Goal: Information Seeking & Learning: Learn about a topic

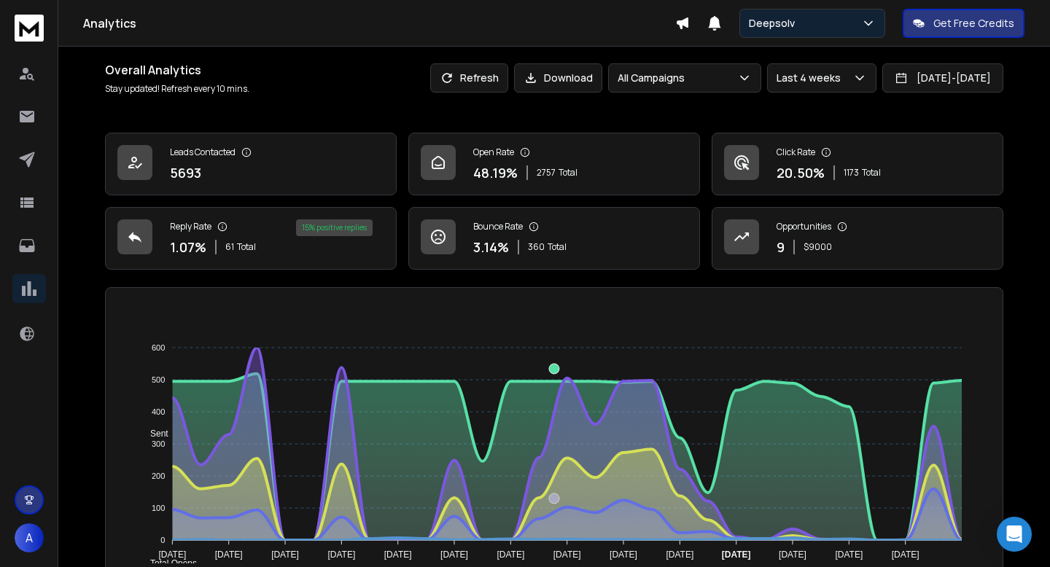
click at [791, 26] on p "Deepsolv" at bounding box center [775, 23] width 52 height 15
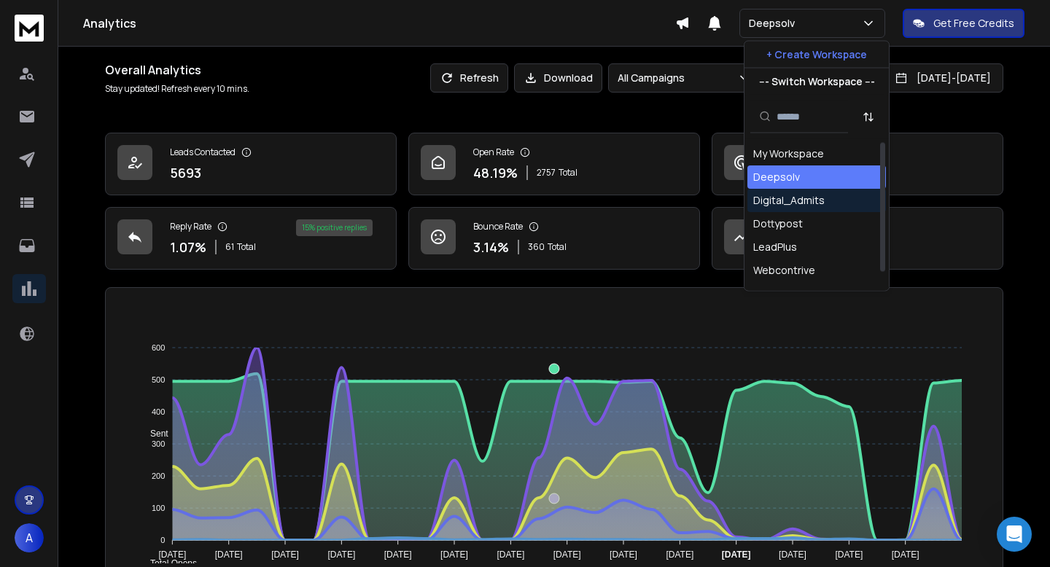
click at [781, 203] on div "Digital_Admits" at bounding box center [788, 200] width 71 height 15
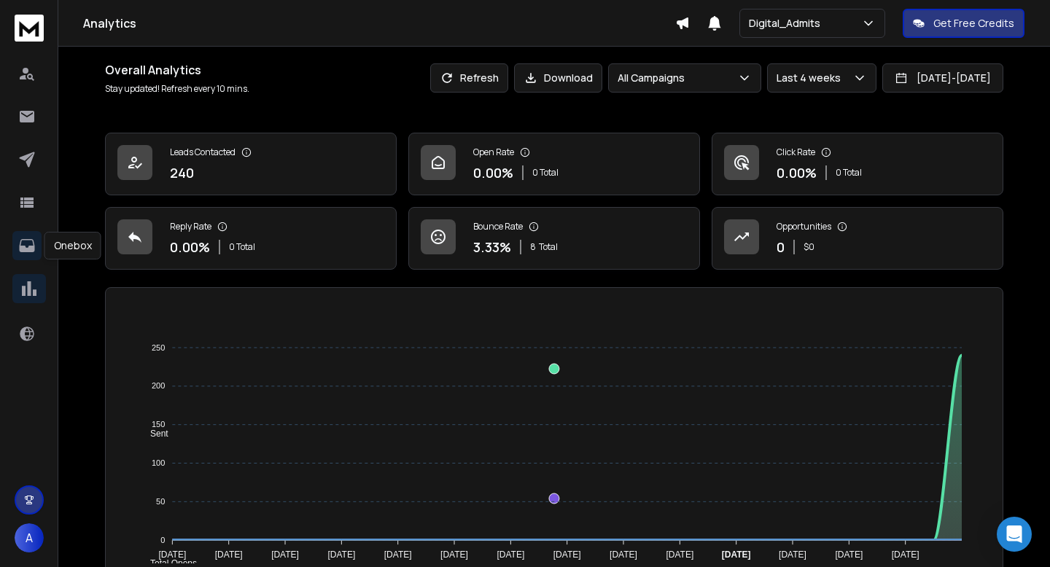
click at [23, 242] on icon at bounding box center [26, 245] width 17 height 17
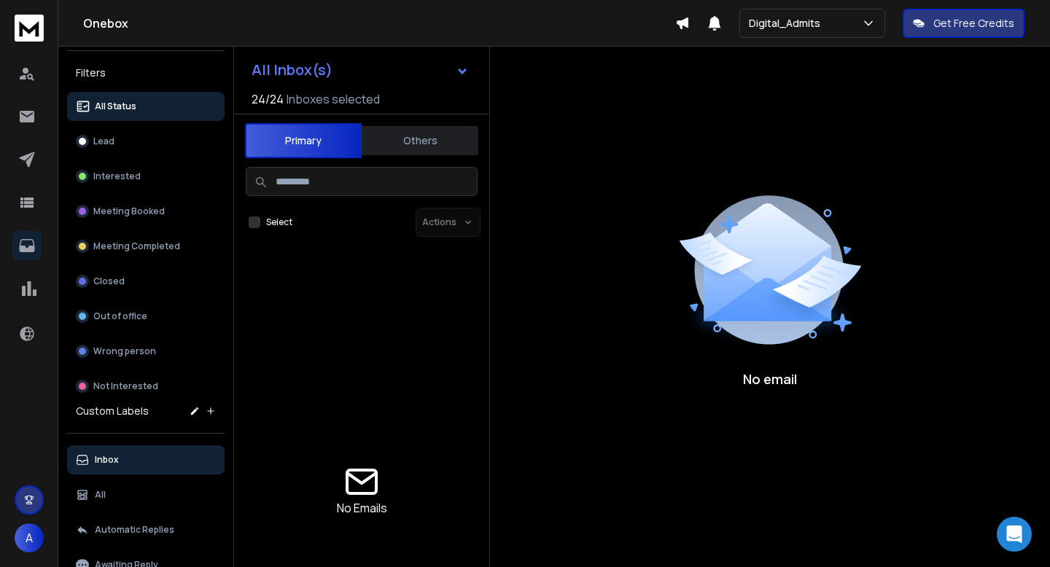
scroll to position [236, 0]
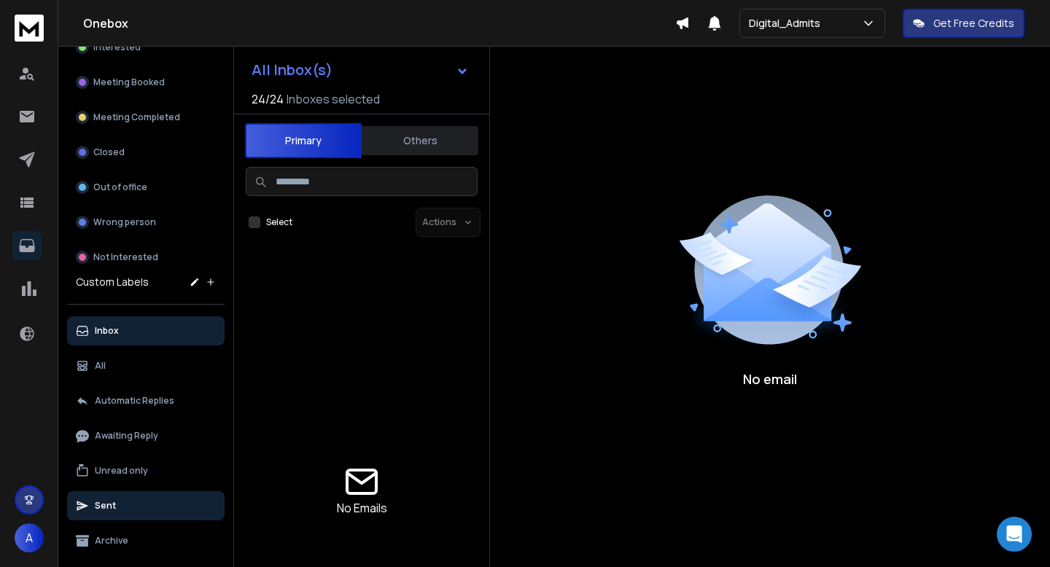
click at [104, 500] on p "Sent" at bounding box center [105, 506] width 21 height 12
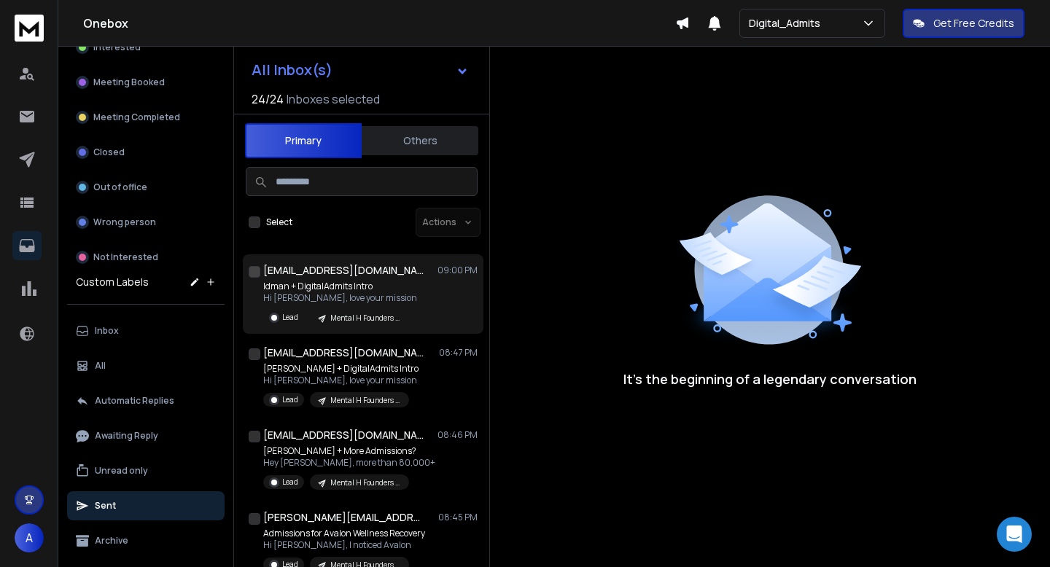
click at [399, 282] on p "Idman + DigitalAdmits Intro" at bounding box center [340, 287] width 154 height 12
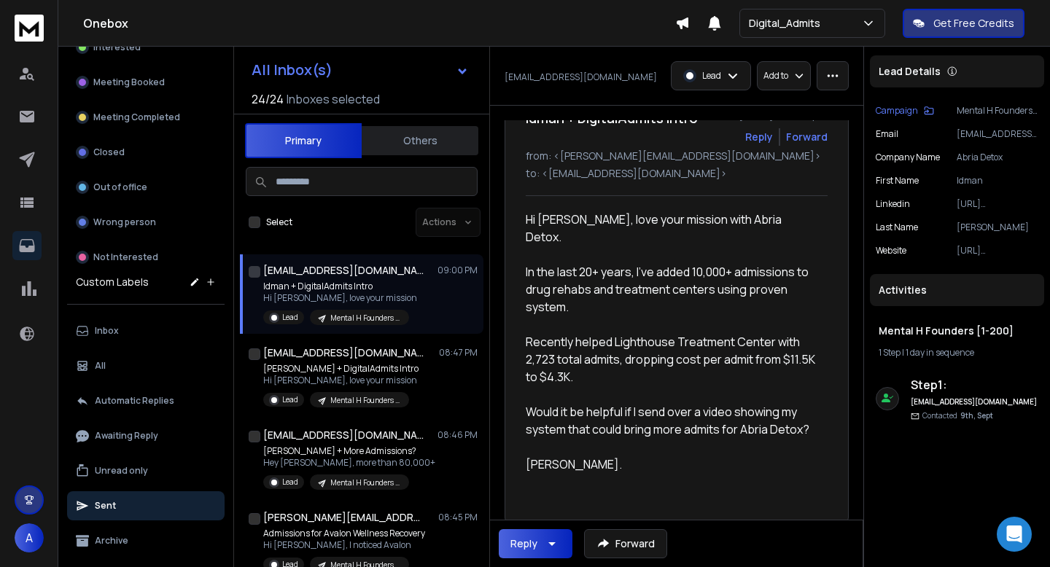
scroll to position [79, 0]
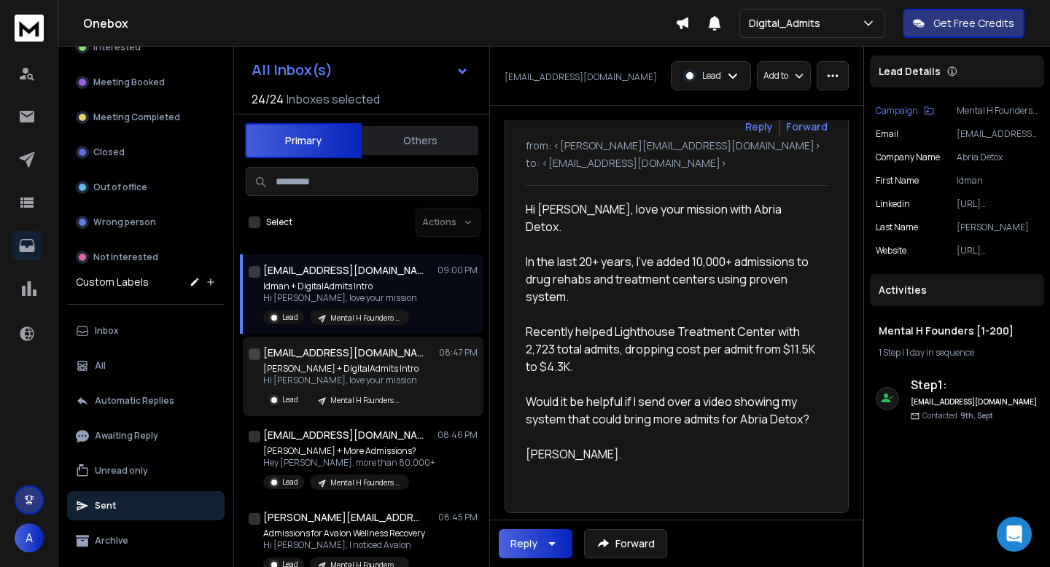
click at [348, 363] on p "[PERSON_NAME] + DigitalAdmits Intro" at bounding box center [340, 369] width 155 height 12
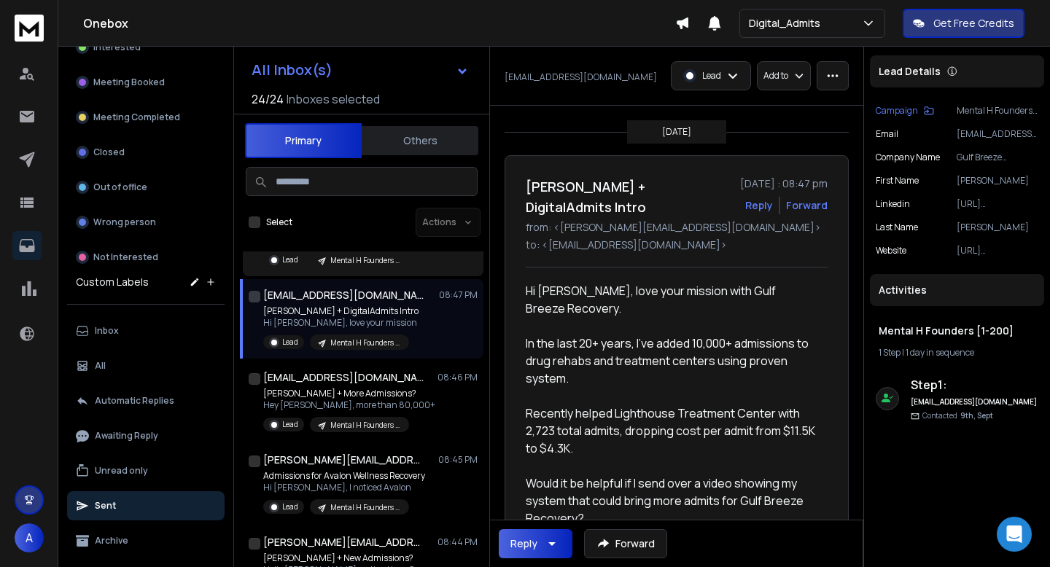
scroll to position [0, 0]
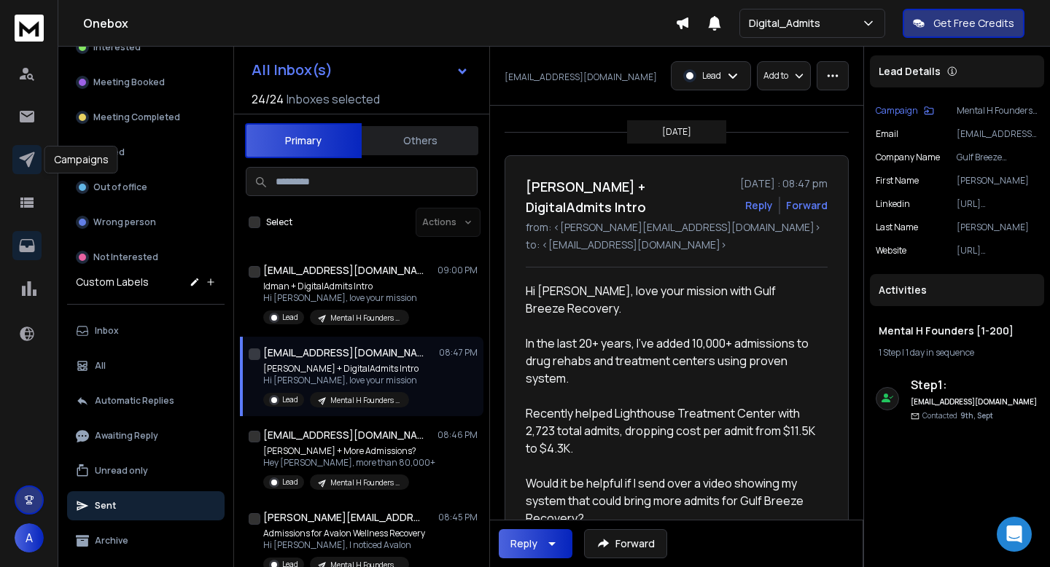
click at [26, 163] on icon at bounding box center [26, 159] width 15 height 15
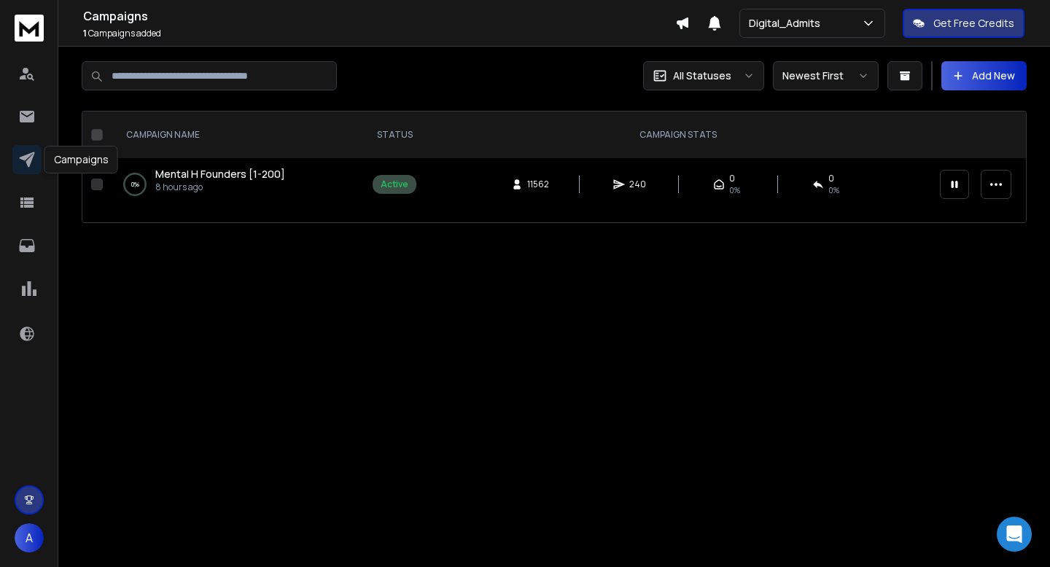
click at [456, 90] on div "Campaigns 1 Campaigns Added All Statuses Newest First Add New CAMPAIGN NAME STA…" at bounding box center [554, 344] width 945 height 567
click at [780, 32] on div "Notifications" at bounding box center [770, 23] width 82 height 28
click at [846, 28] on div "Digital_Admits" at bounding box center [812, 23] width 127 height 15
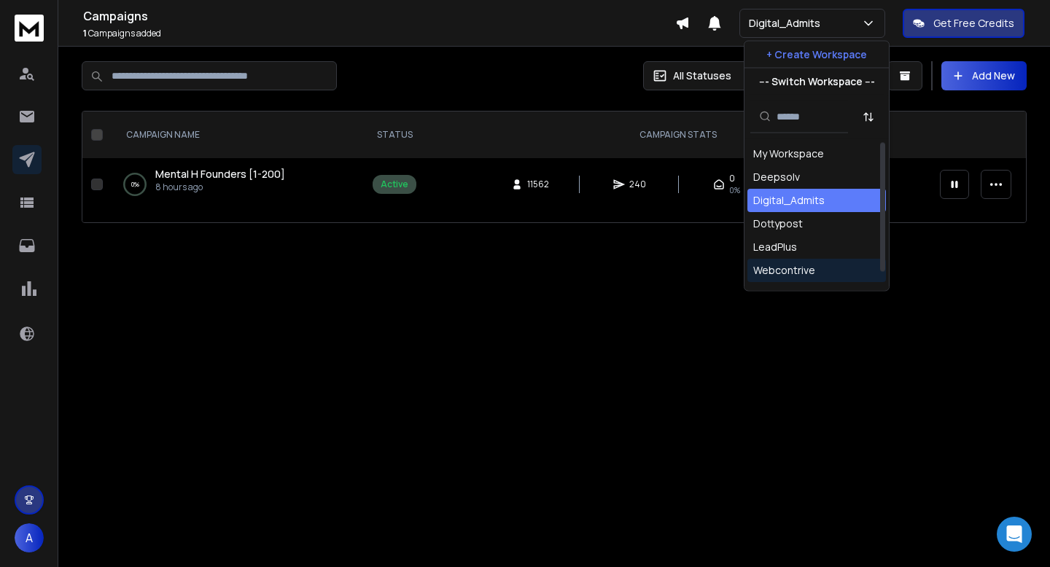
scroll to position [17, 0]
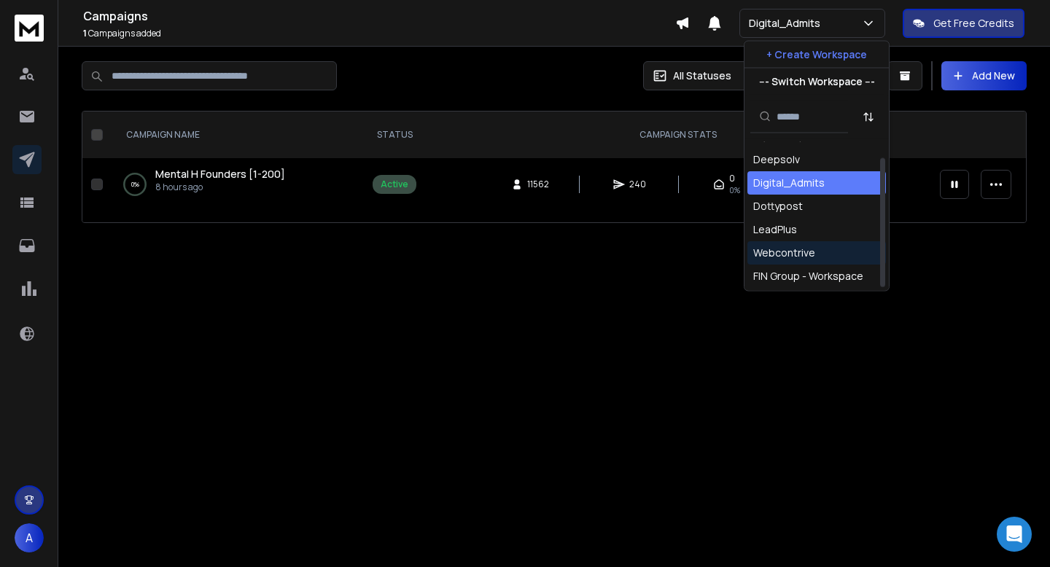
click at [801, 274] on div "FIN Group - Workspace" at bounding box center [808, 276] width 110 height 15
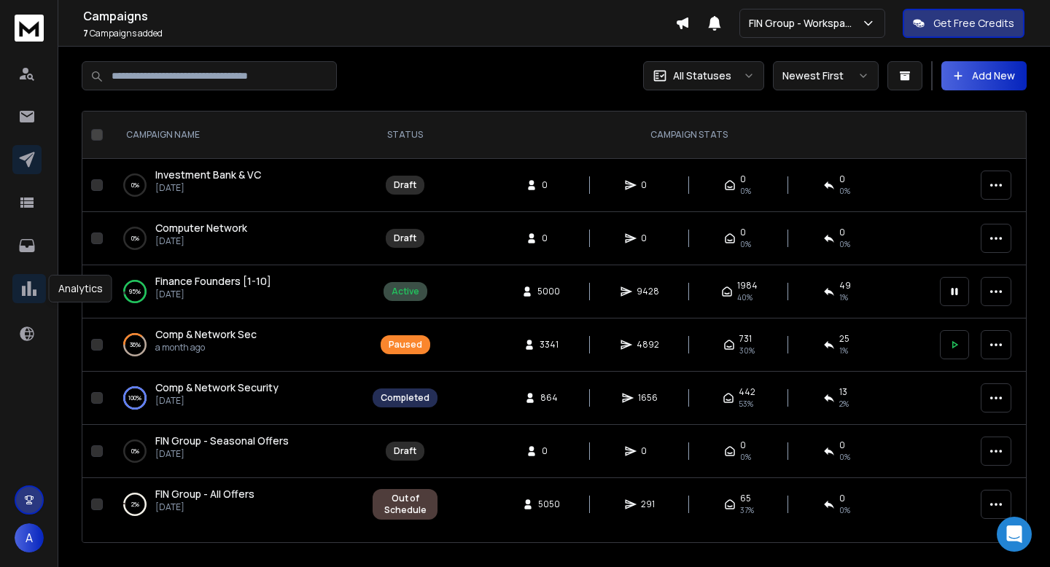
click at [13, 289] on link at bounding box center [29, 289] width 34 height 34
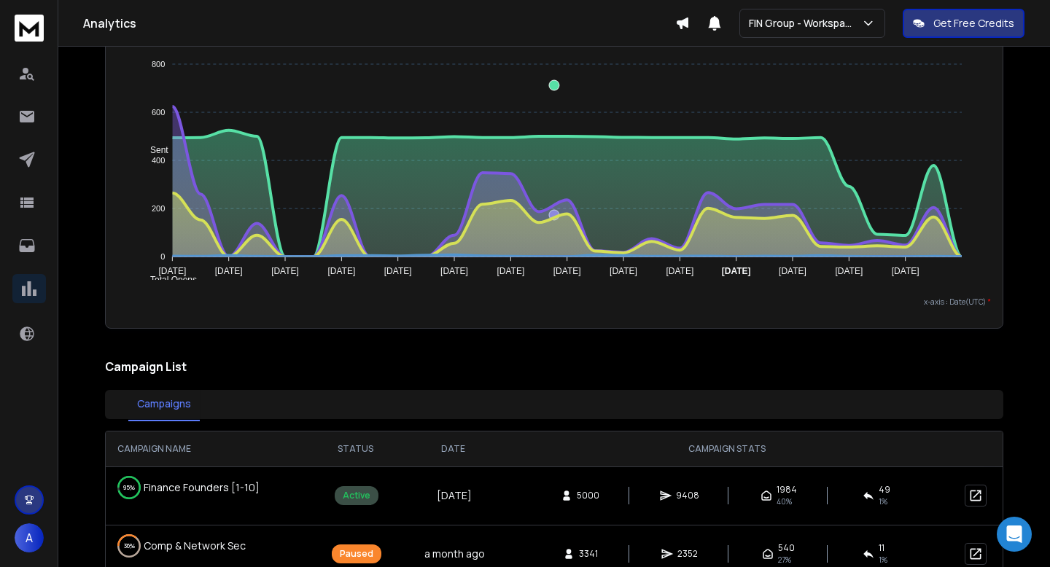
scroll to position [330, 0]
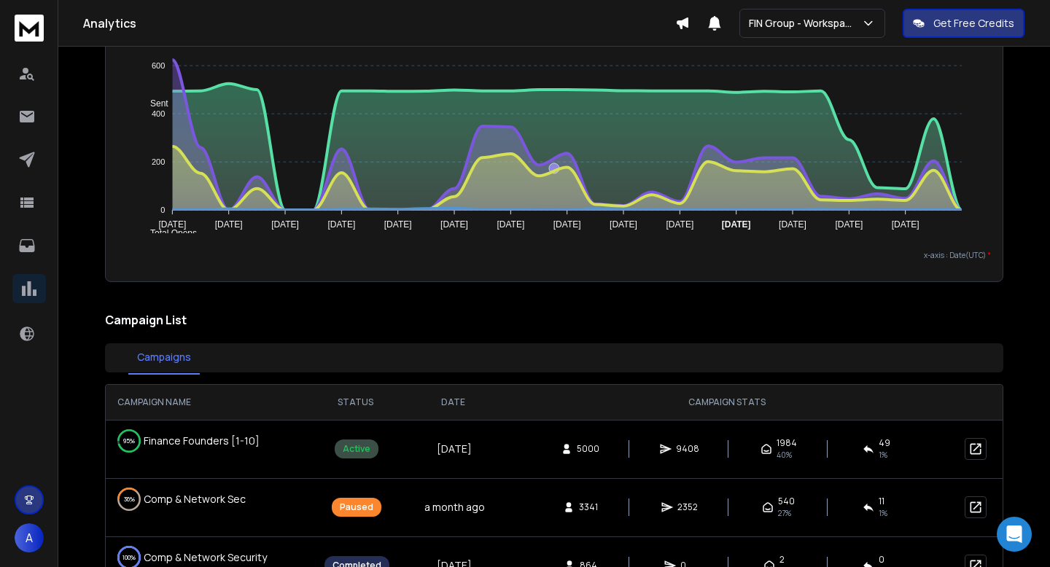
click at [977, 449] on icon at bounding box center [975, 449] width 15 height 15
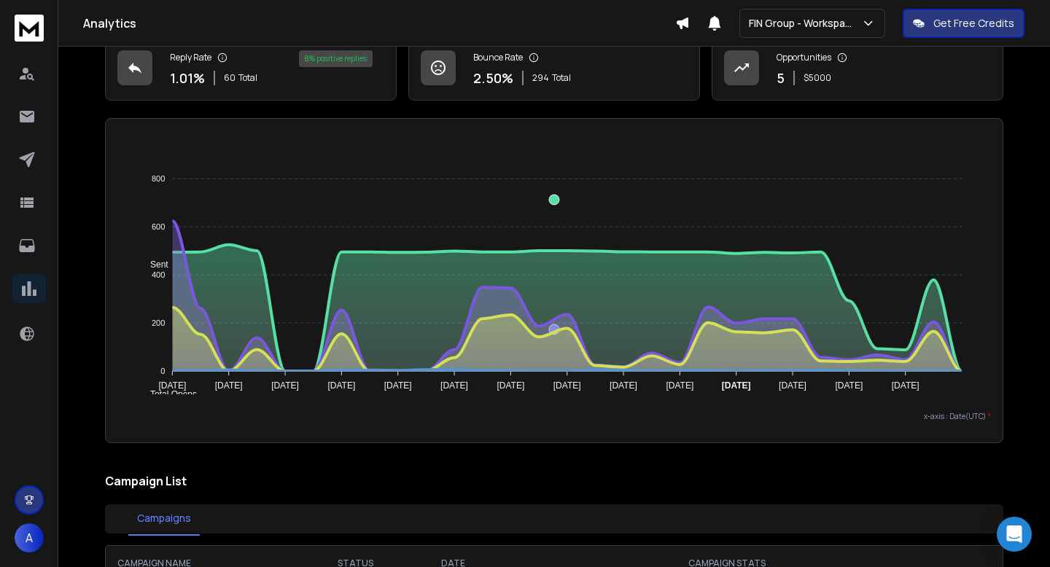
scroll to position [0, 0]
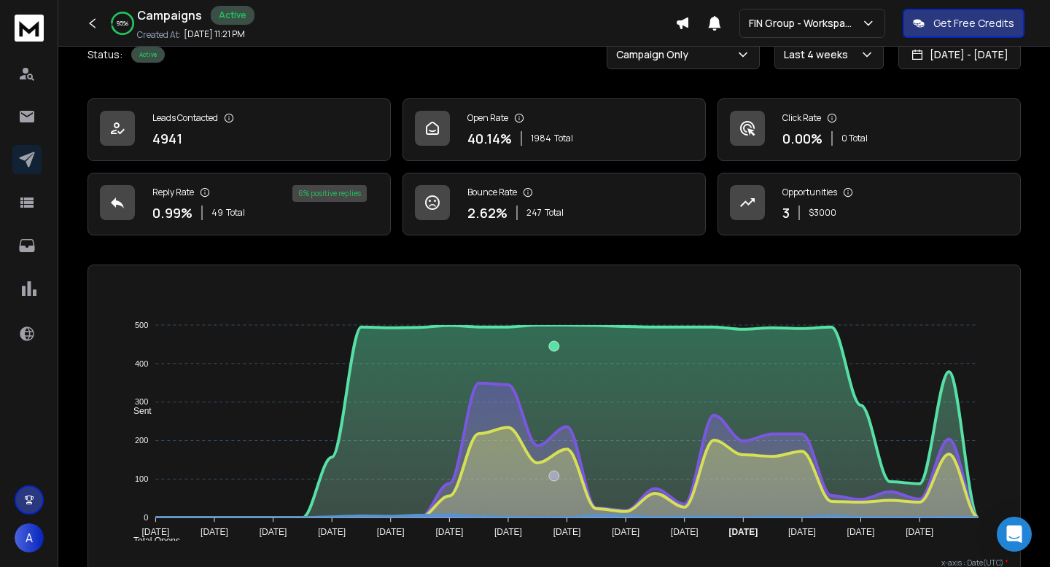
scroll to position [39, 0]
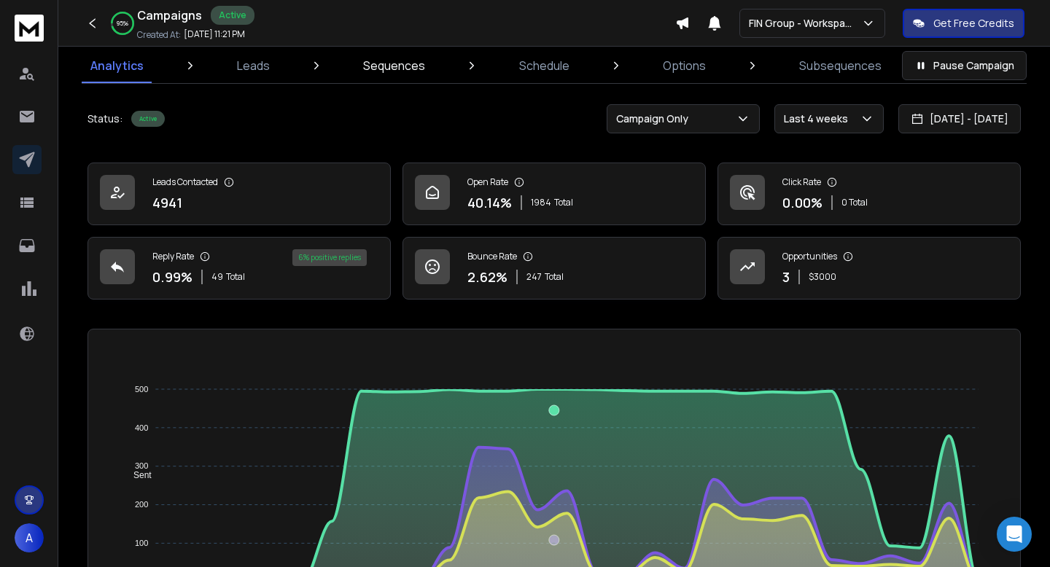
click at [402, 77] on link "Sequences" at bounding box center [393, 65] width 79 height 35
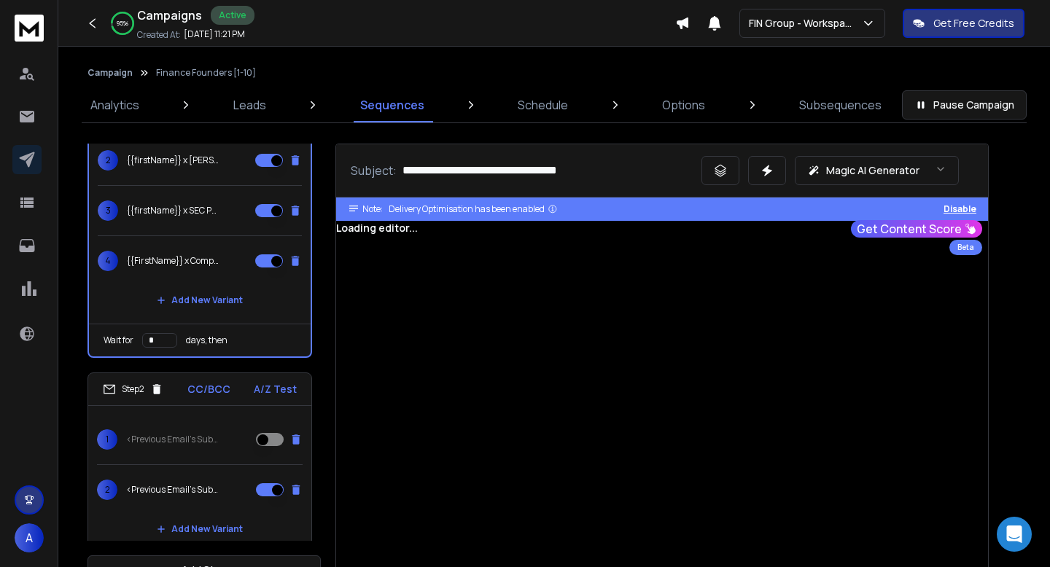
scroll to position [114, 0]
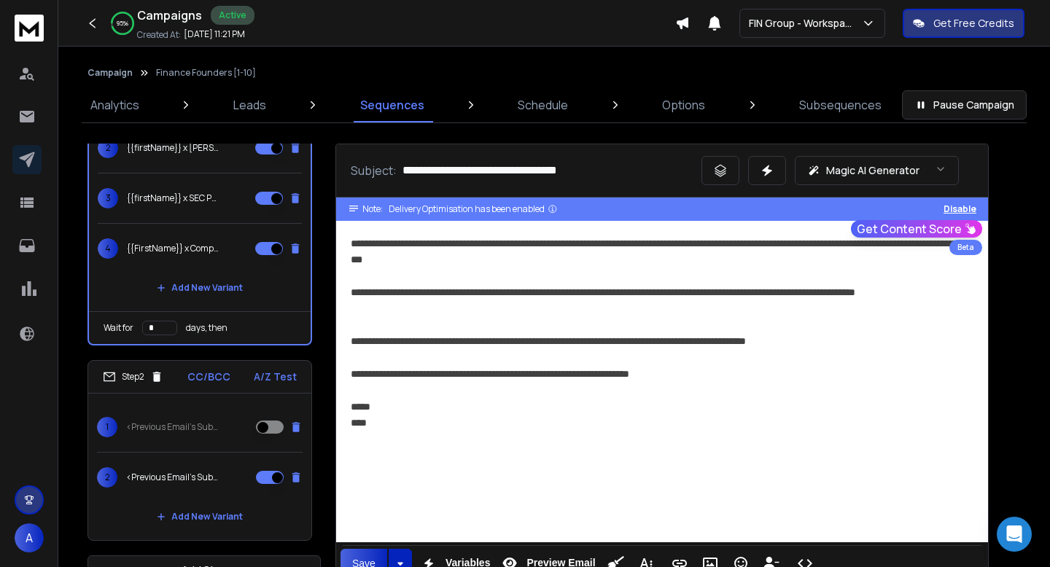
click at [192, 430] on p "<Previous Email's Subject>" at bounding box center [172, 427] width 93 height 12
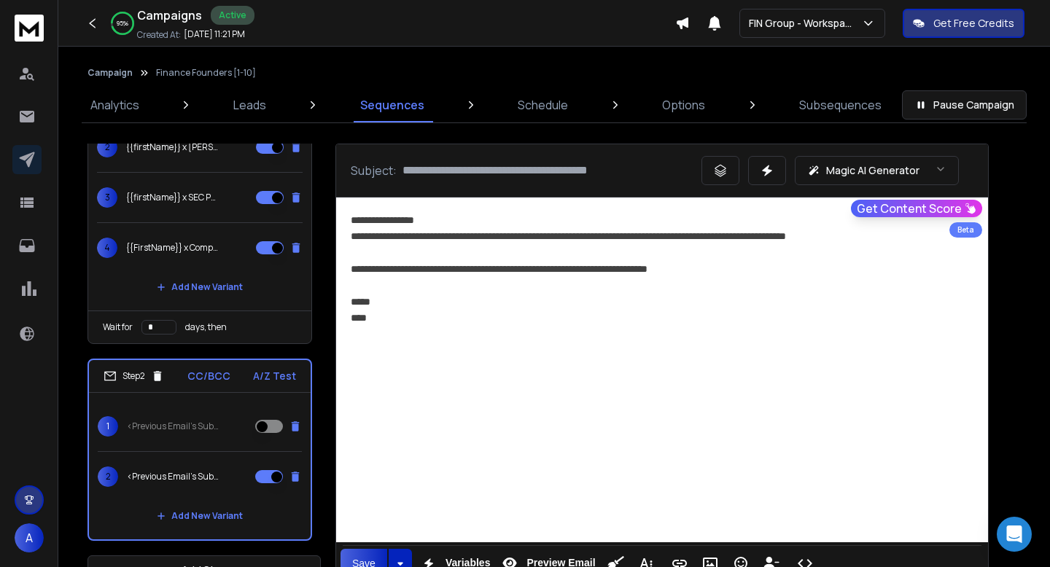
click at [168, 472] on p "<Previous Email's Subject>" at bounding box center [173, 477] width 93 height 12
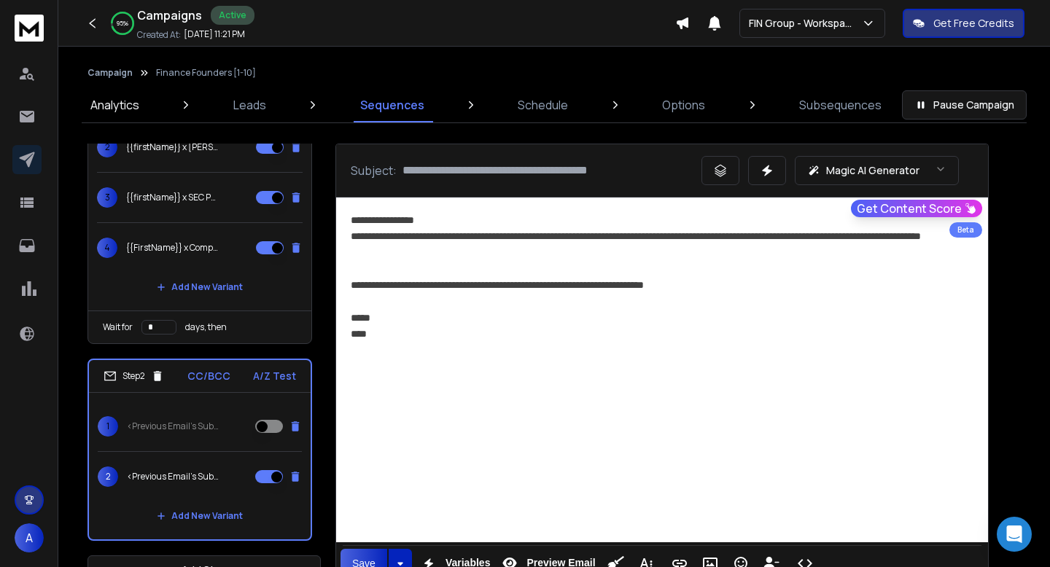
click at [121, 106] on p "Analytics" at bounding box center [114, 104] width 49 height 17
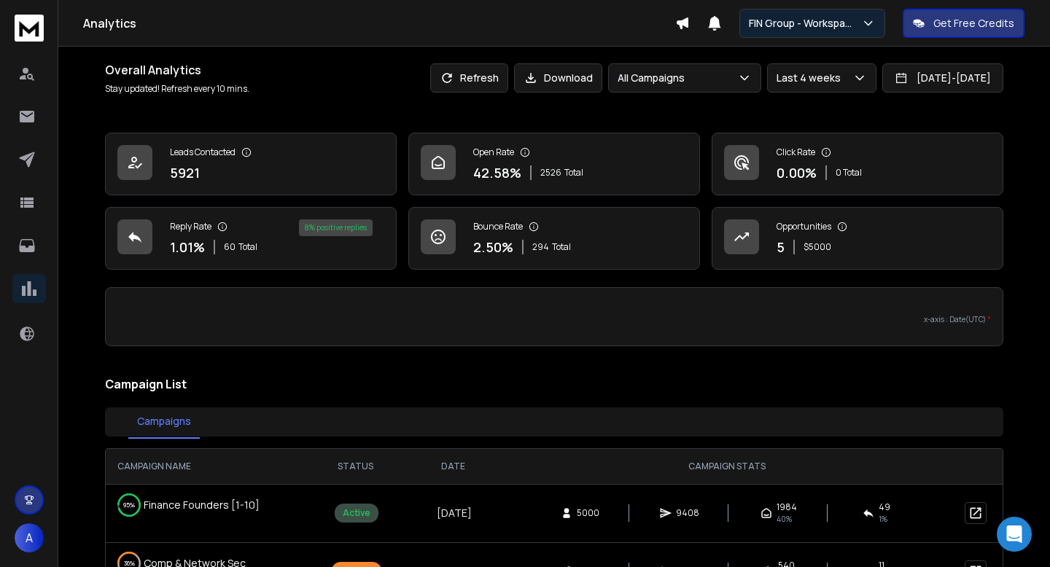
click at [777, 28] on p "FIN Group - Workspace" at bounding box center [805, 23] width 112 height 15
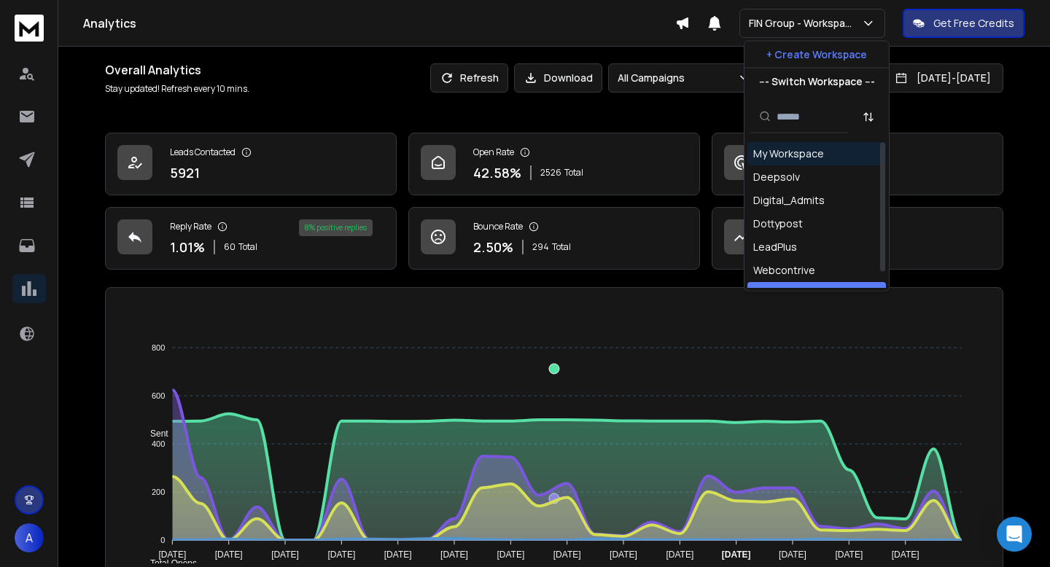
click at [788, 142] on div "My Workspace" at bounding box center [816, 153] width 139 height 23
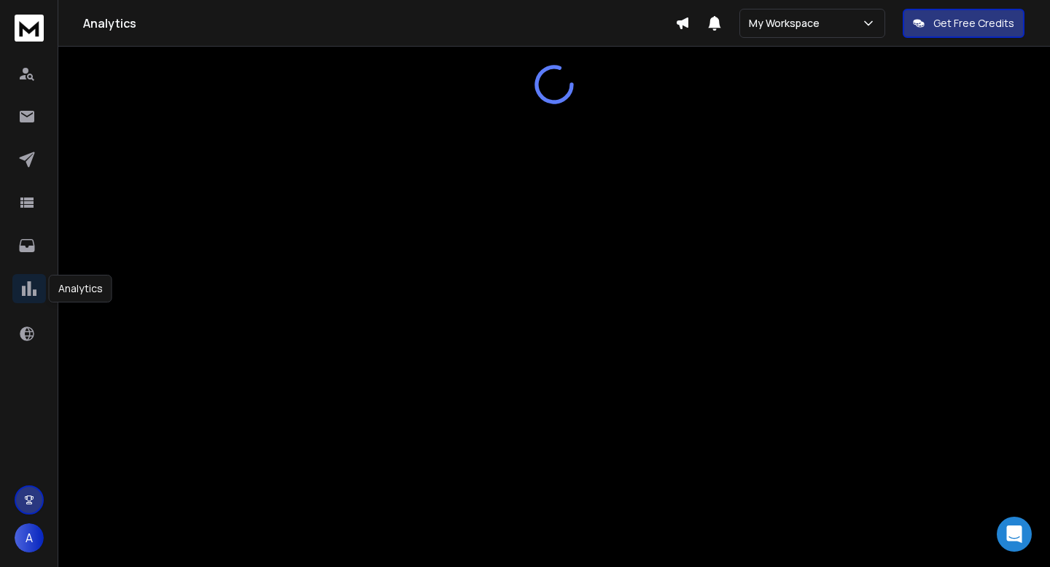
click at [29, 289] on icon at bounding box center [29, 288] width 15 height 15
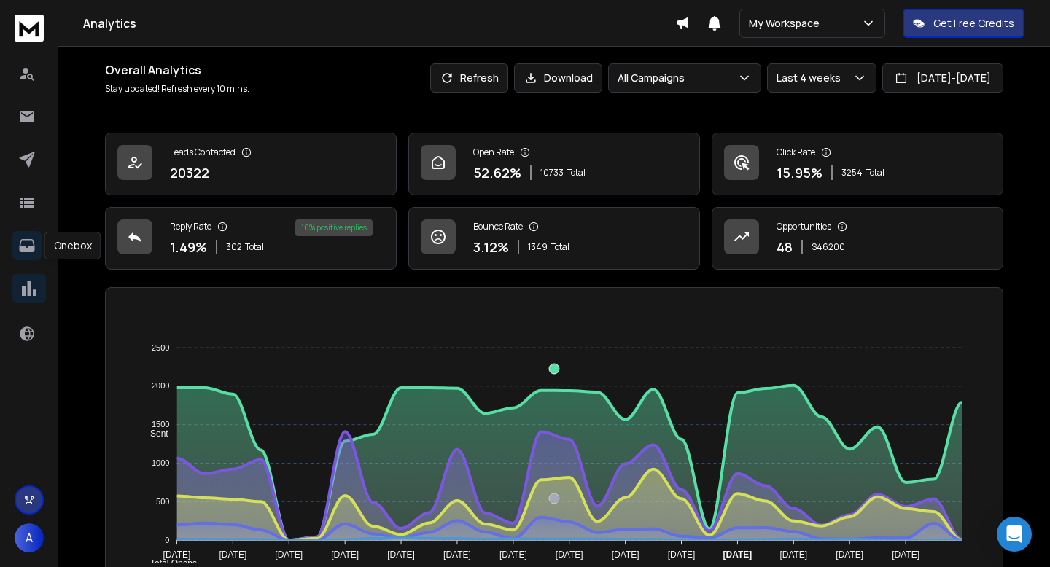
click at [28, 240] on icon at bounding box center [26, 245] width 15 height 13
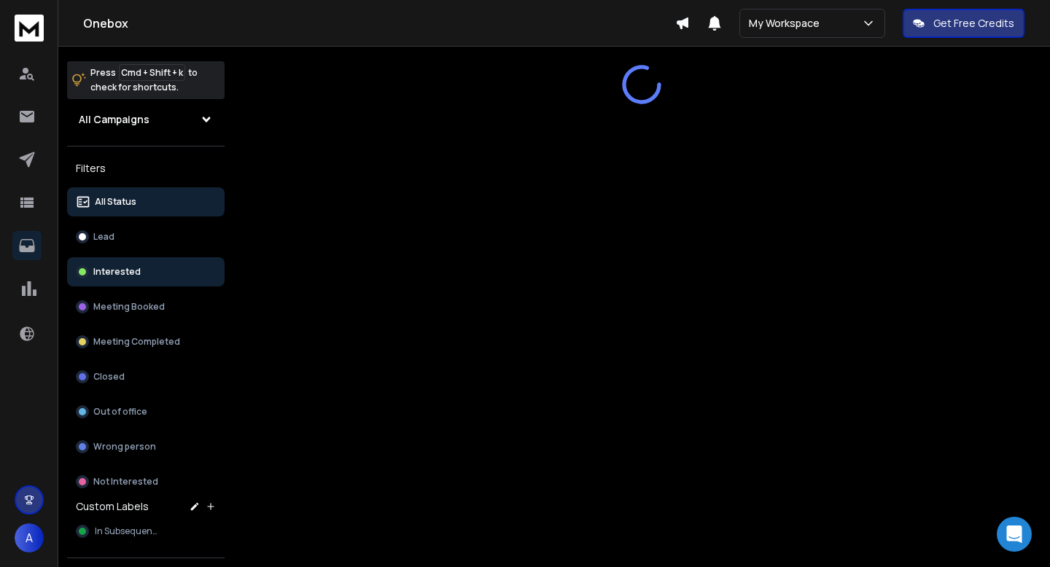
click at [110, 278] on div "Interested" at bounding box center [108, 271] width 65 height 13
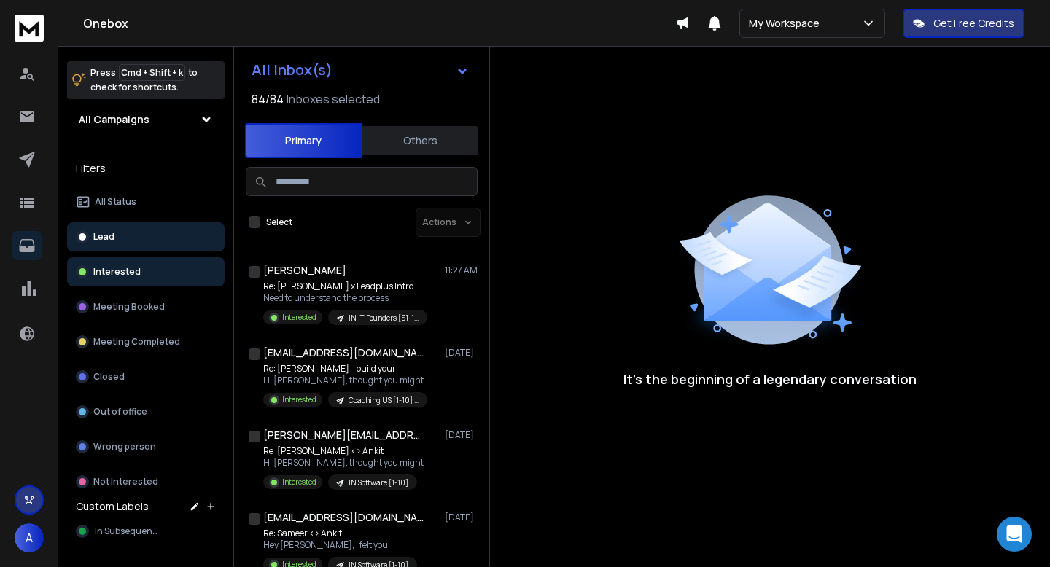
click at [107, 239] on p "Lead" at bounding box center [103, 237] width 21 height 12
